Goal: Navigation & Orientation: Find specific page/section

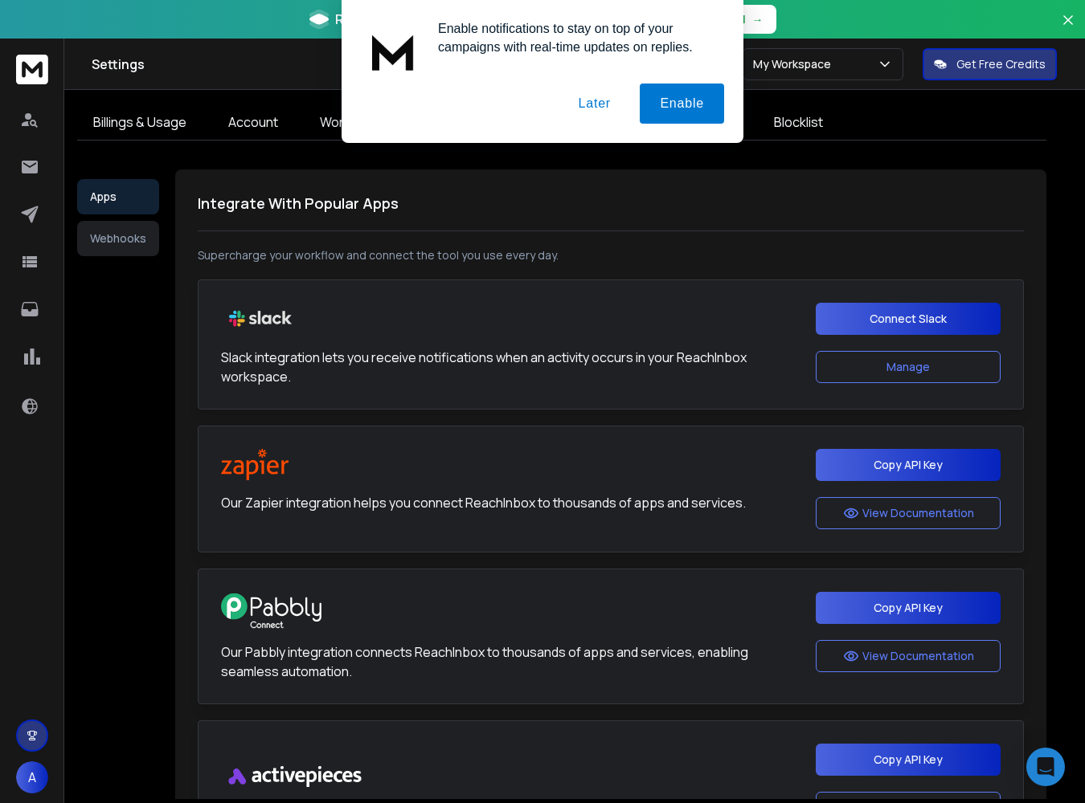
click at [140, 121] on div "Enable notifications to stay on top of your campaigns with real-time updates on…" at bounding box center [542, 71] width 1085 height 143
click at [268, 121] on div "Enable notifications to stay on top of your campaigns with real-time updates on…" at bounding box center [542, 71] width 1085 height 143
click at [604, 100] on button "Later" at bounding box center [594, 104] width 72 height 40
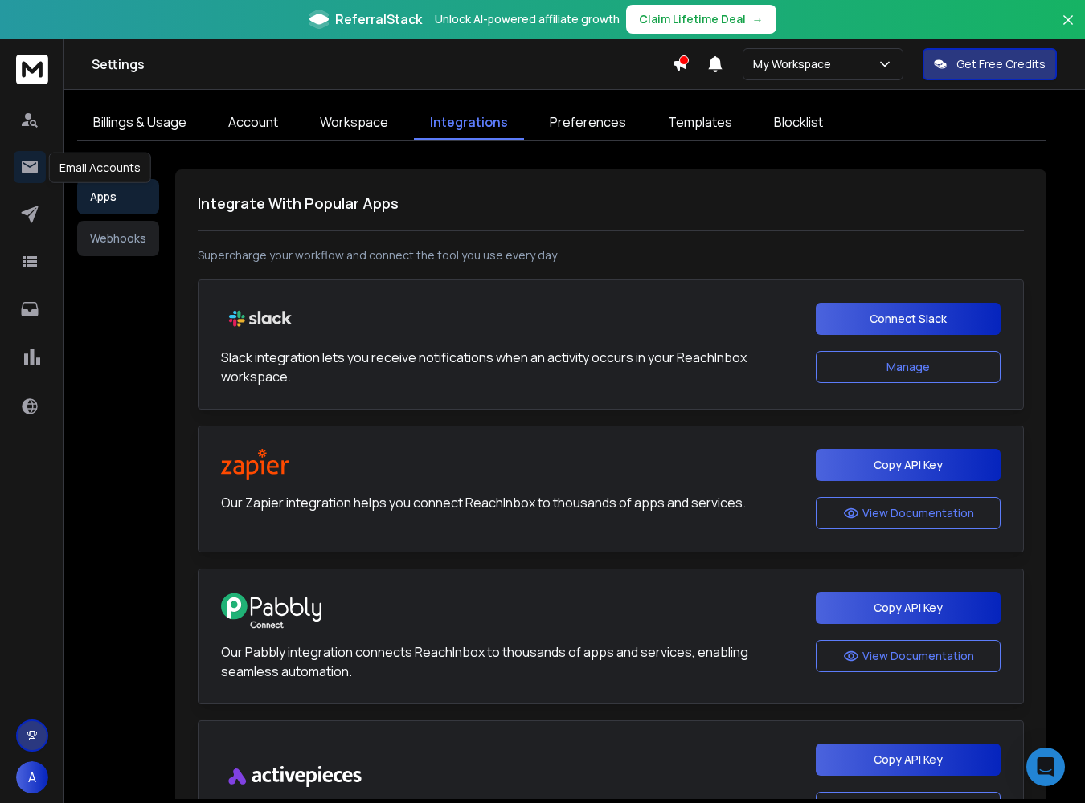
click at [31, 166] on icon at bounding box center [30, 167] width 16 height 13
click at [35, 219] on icon at bounding box center [29, 214] width 19 height 19
